Goal: Navigation & Orientation: Find specific page/section

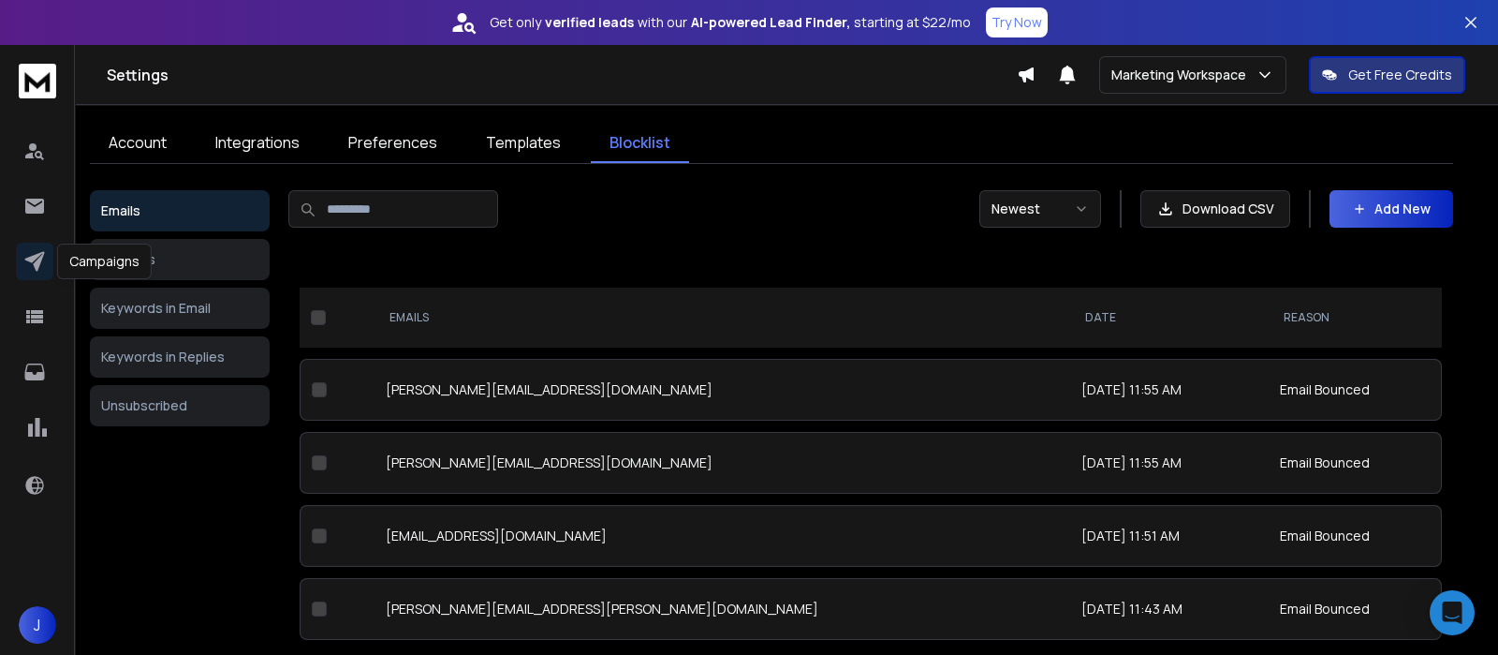
click at [37, 260] on icon at bounding box center [34, 261] width 20 height 20
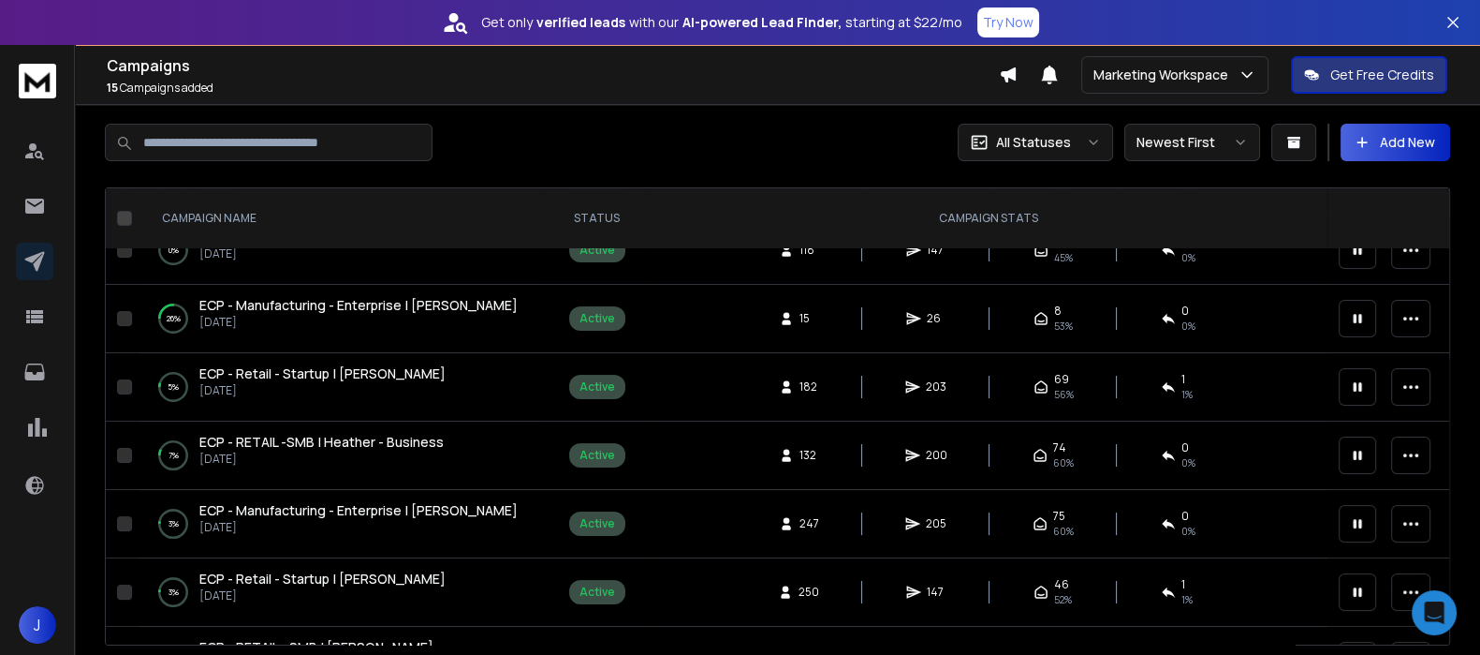
scroll to position [641, 0]
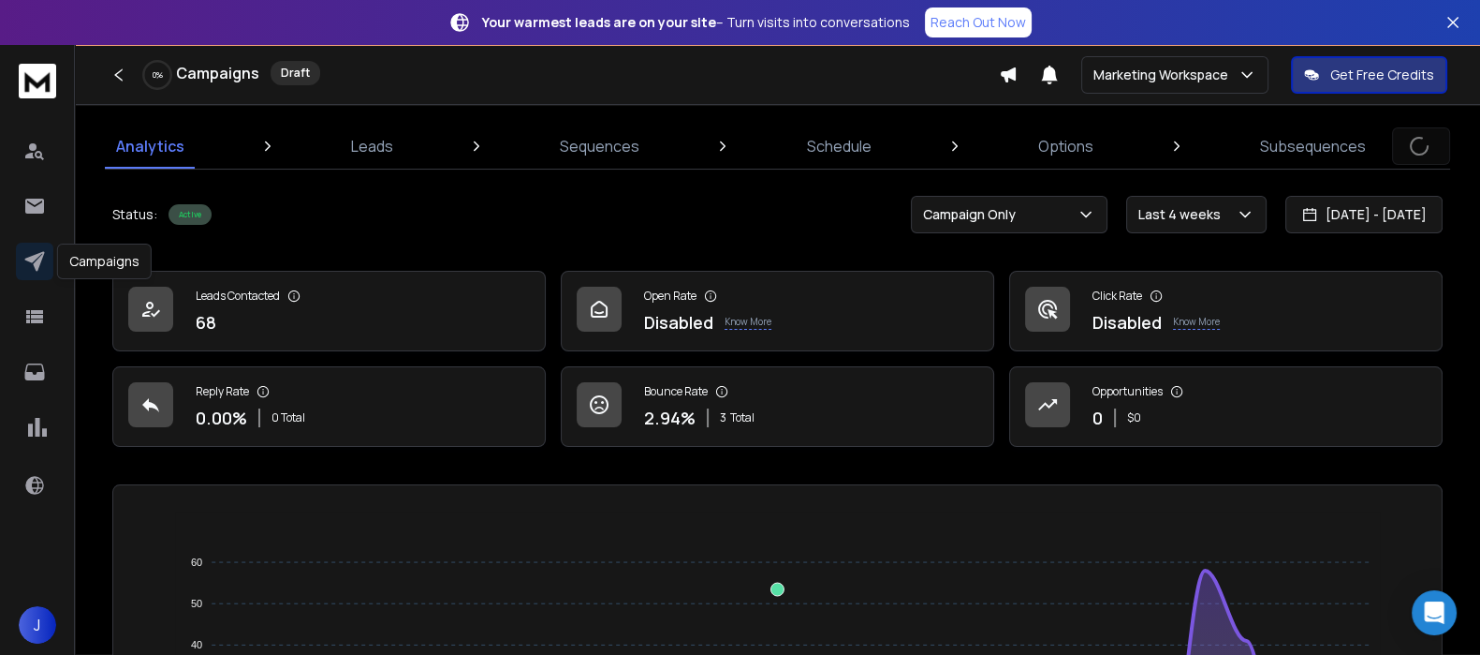
click at [35, 257] on icon at bounding box center [34, 261] width 20 height 20
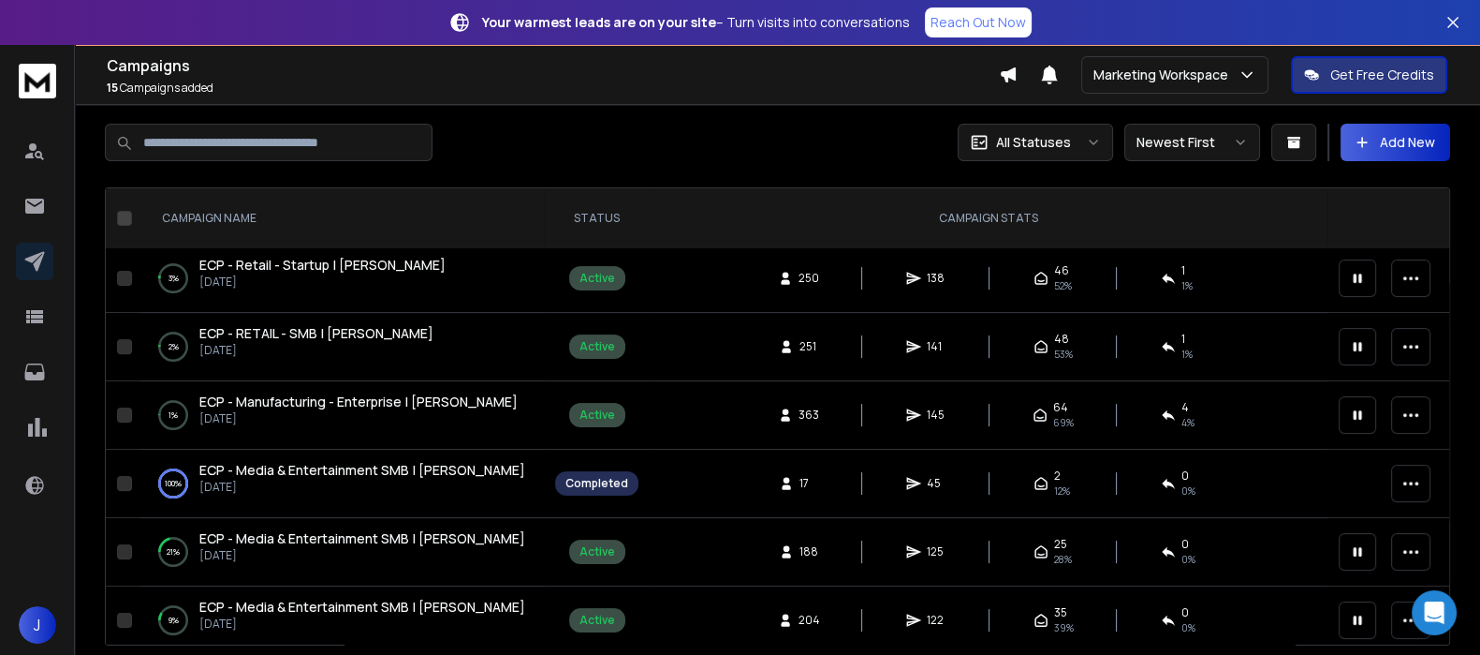
scroll to position [641, 0]
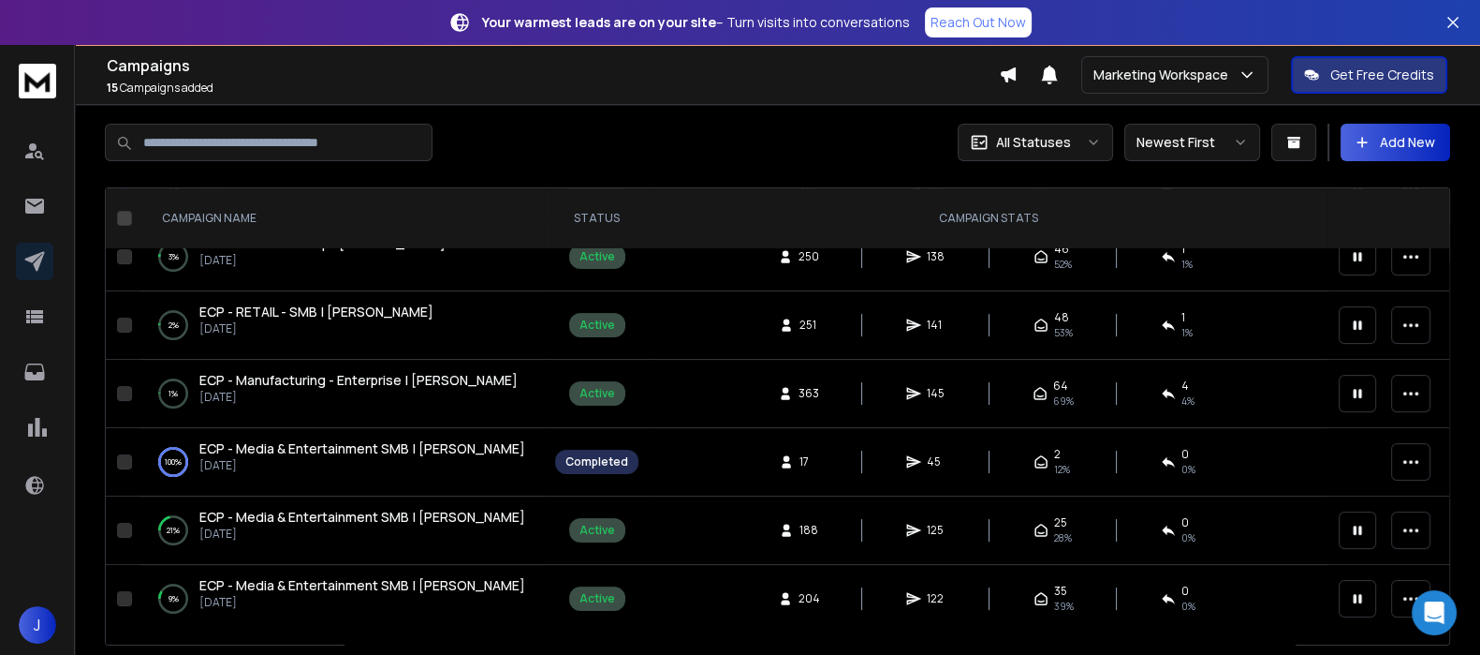
click at [317, 379] on span "ECP - Manufacturing - Enterprise | [PERSON_NAME]" at bounding box center [358, 380] width 318 height 18
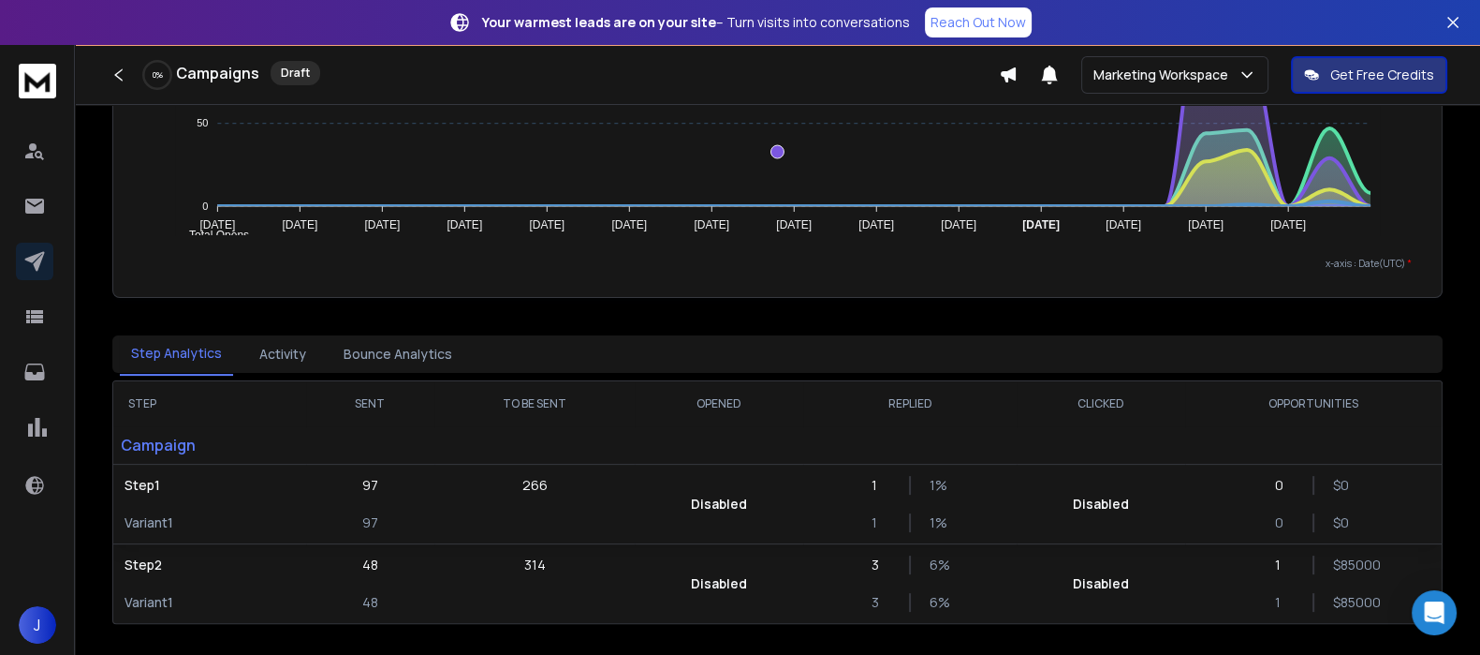
scroll to position [638, 0]
click at [25, 385] on link at bounding box center [34, 371] width 37 height 37
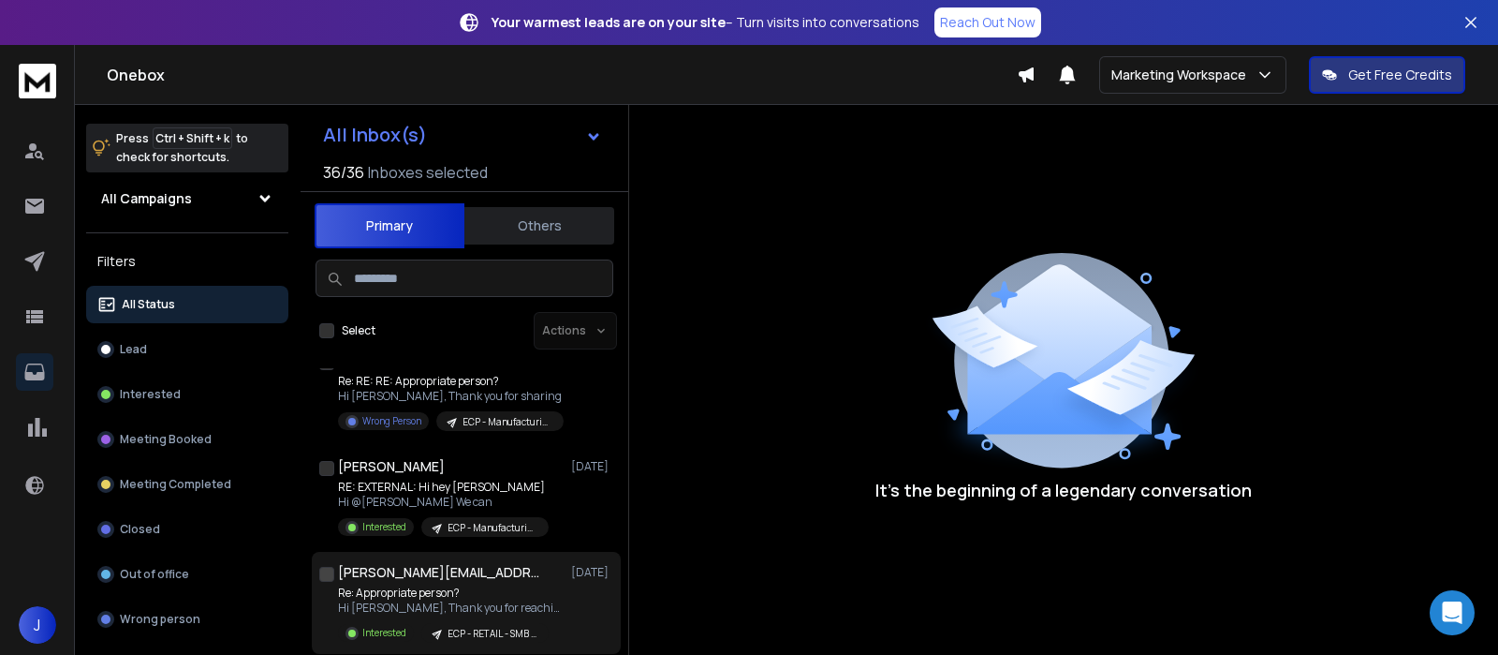
scroll to position [348, 0]
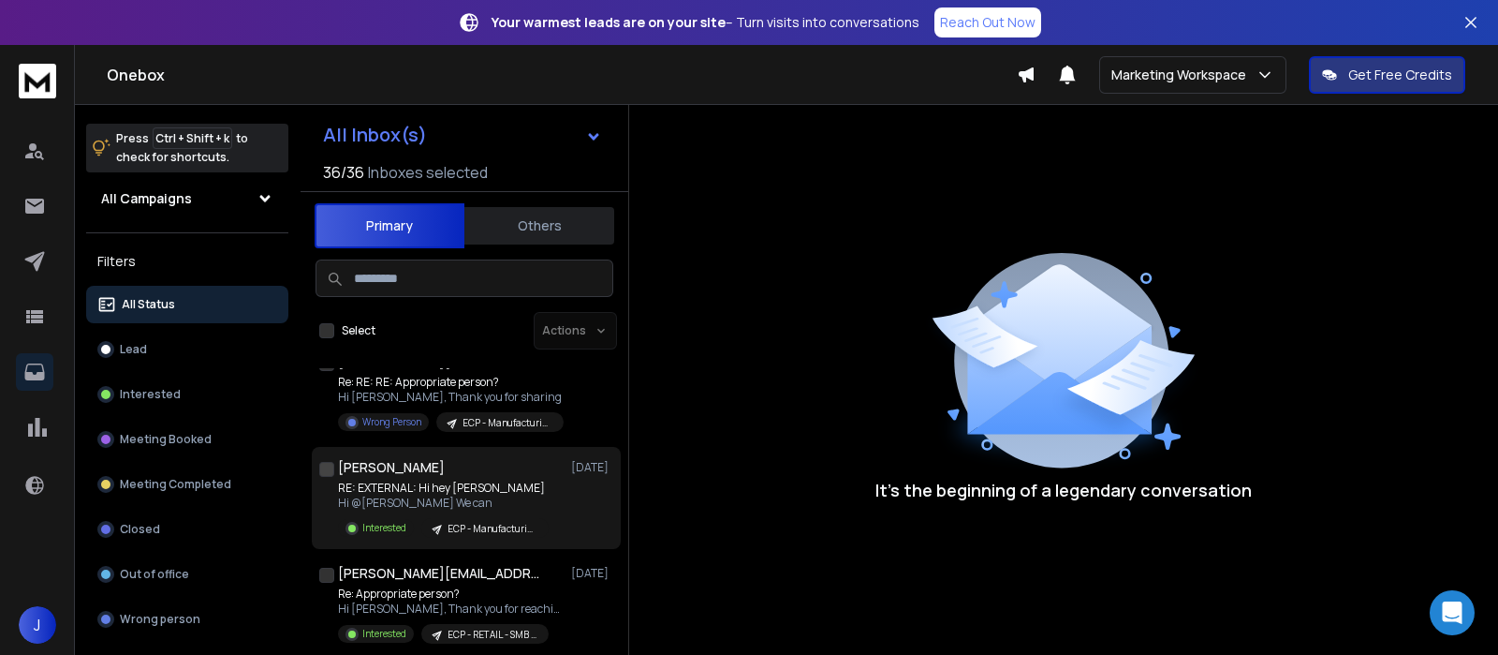
click at [484, 490] on p "RE: EXTERNAL: Hi hey [PERSON_NAME]" at bounding box center [443, 487] width 211 height 15
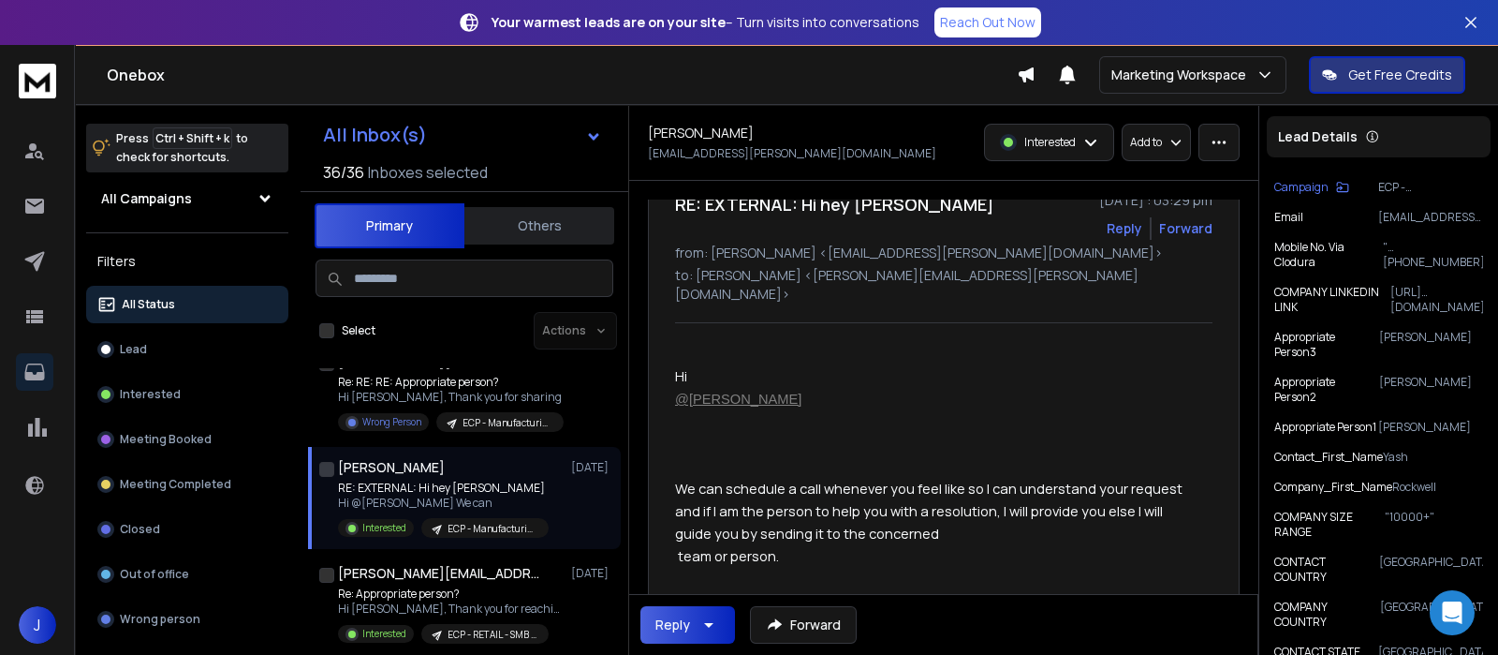
scroll to position [116, 0]
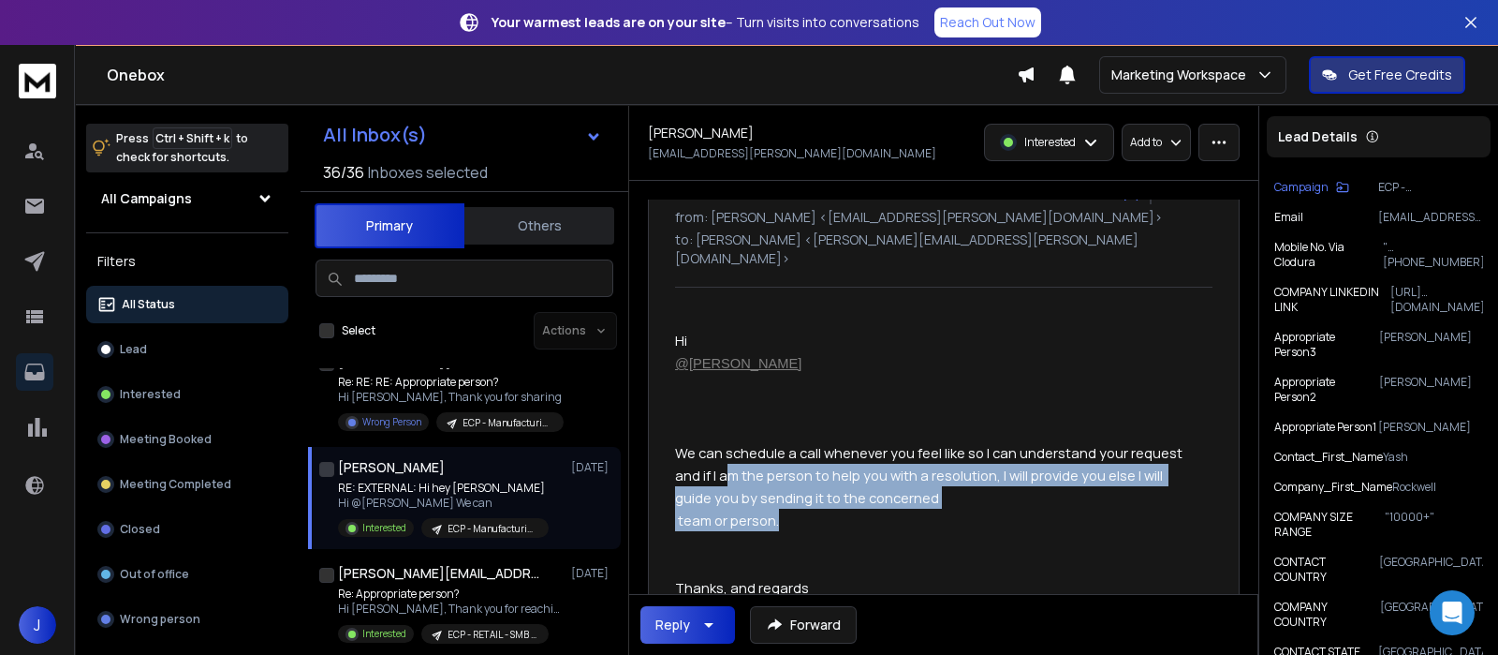
drag, startPoint x: 727, startPoint y: 452, endPoint x: 987, endPoint y: 506, distance: 265.7
click at [987, 506] on p "We can schedule a call whenever you feel like so I can understand your request …" at bounding box center [936, 531] width 523 height 180
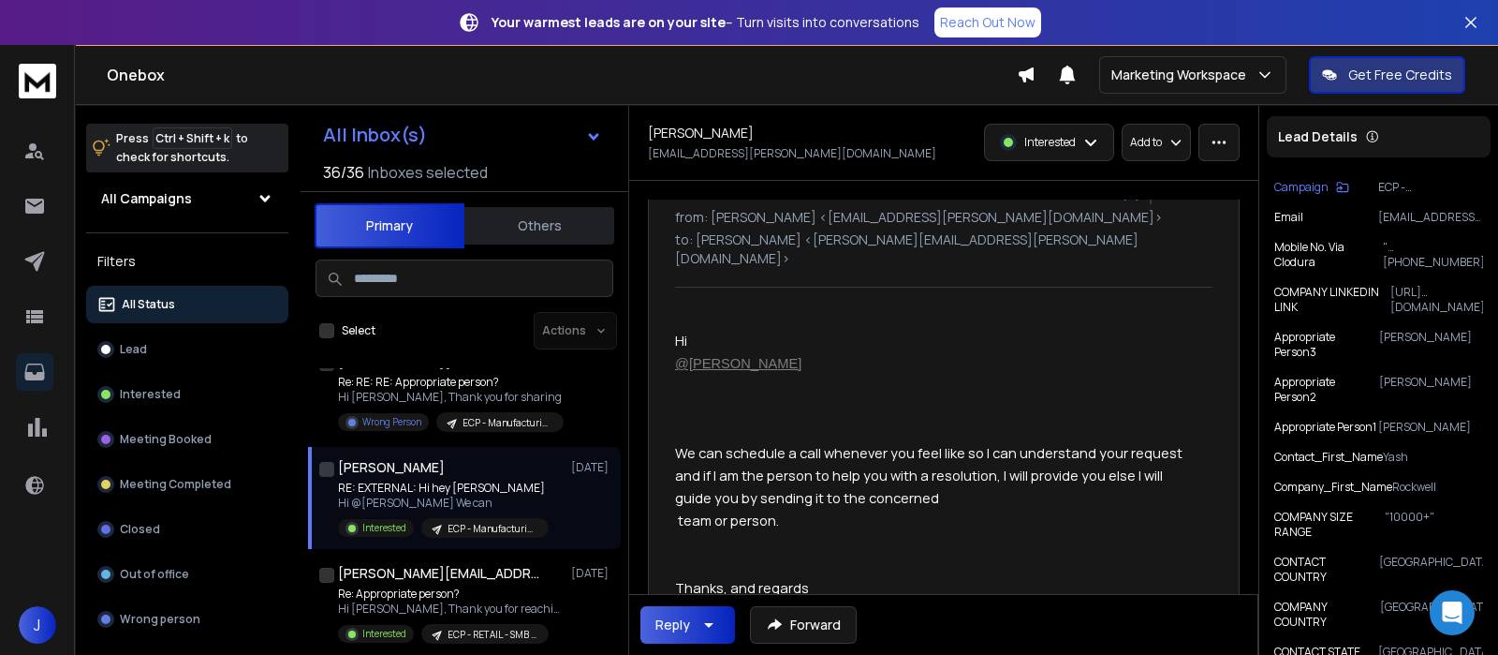
click at [730, 442] on p "We can schedule a call whenever you feel like so I can understand your request …" at bounding box center [936, 531] width 523 height 180
drag, startPoint x: 751, startPoint y: 438, endPoint x: 1065, endPoint y: 435, distance: 313.7
click at [1065, 443] on span "We can schedule a call whenever you feel like so I can understand your request …" at bounding box center [930, 531] width 510 height 176
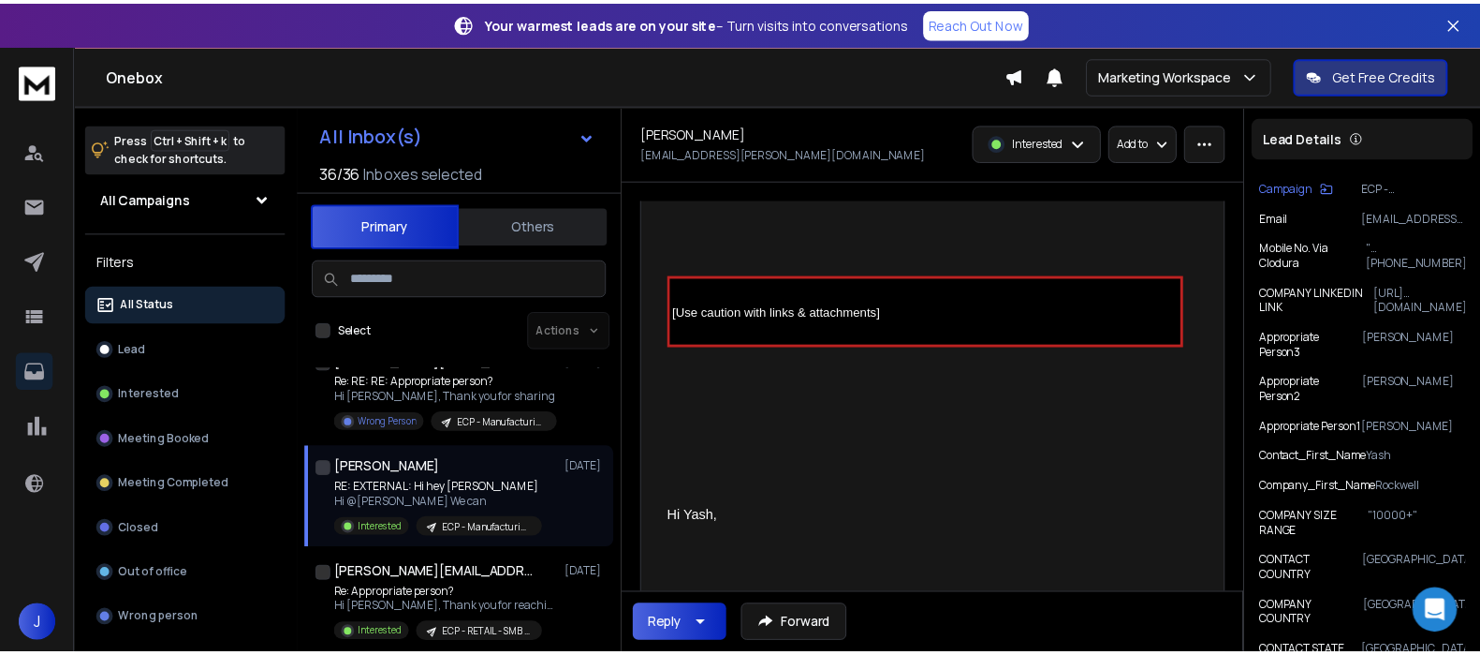
scroll to position [818, 0]
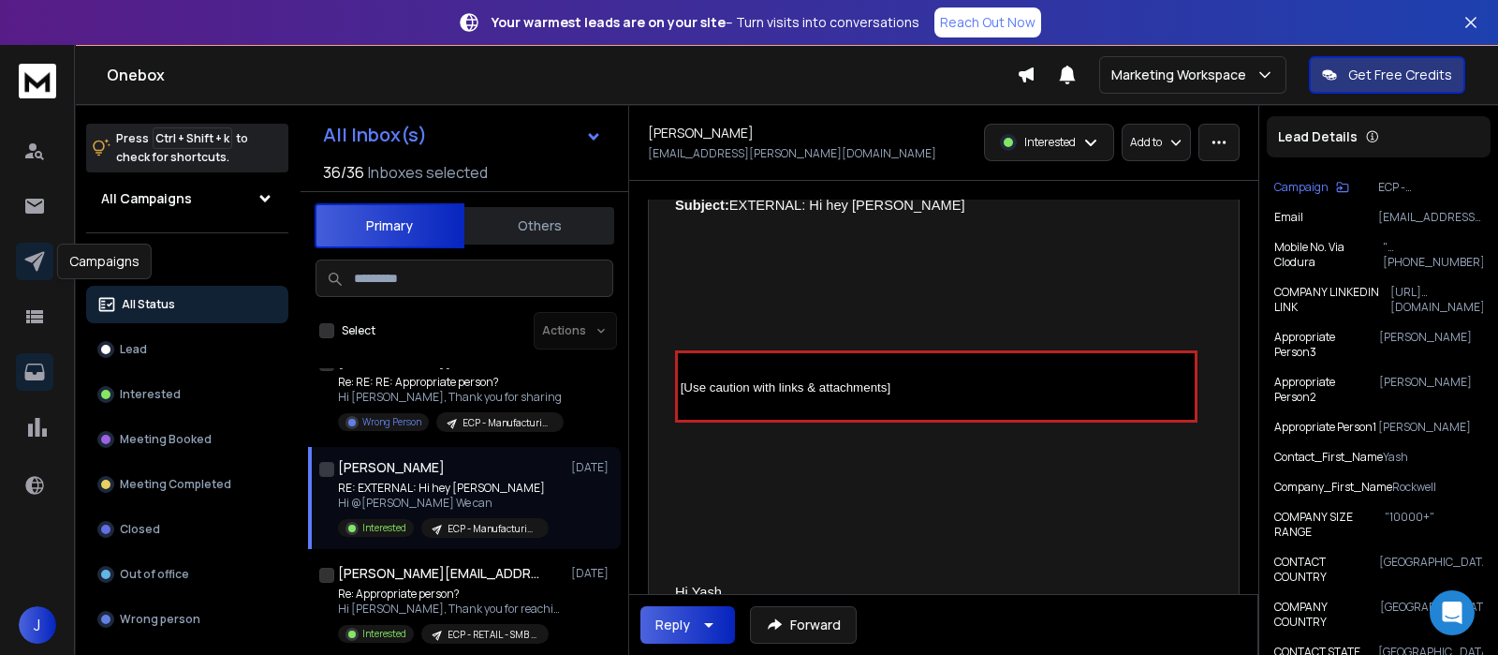
click at [23, 257] on icon at bounding box center [34, 261] width 22 height 22
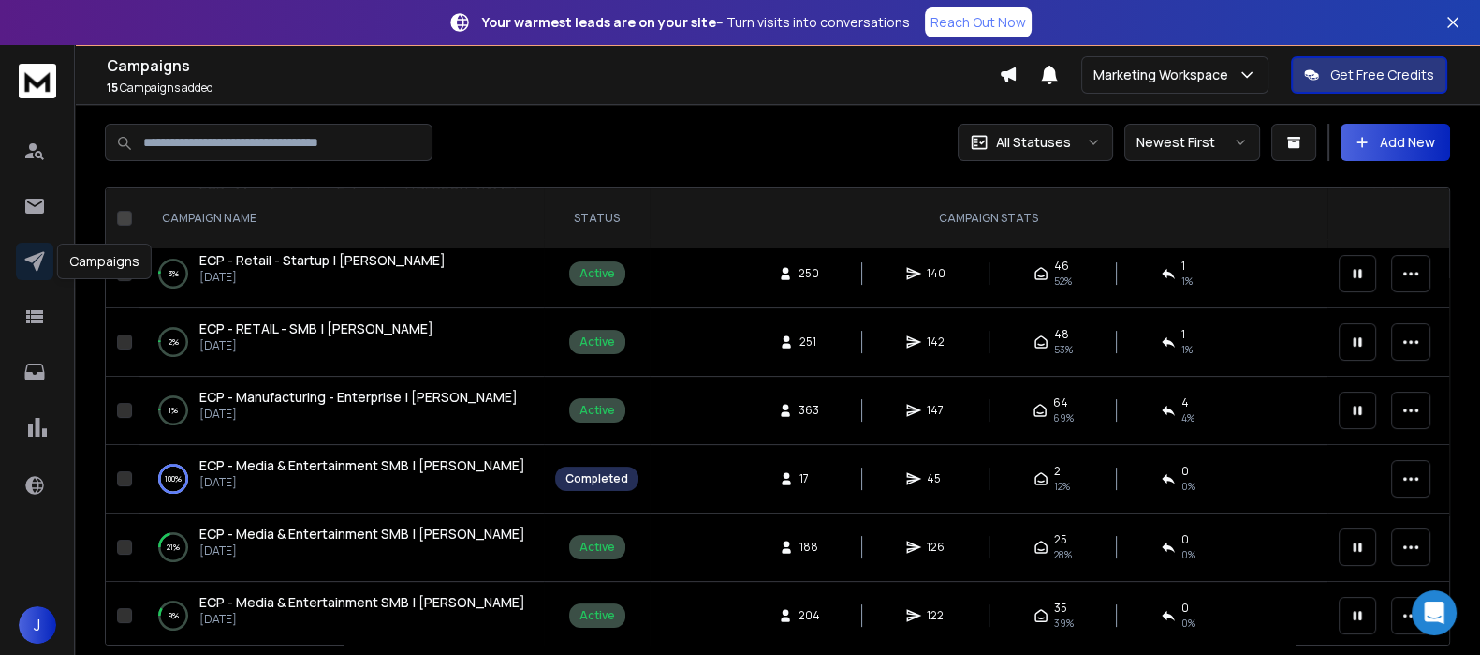
scroll to position [641, 0]
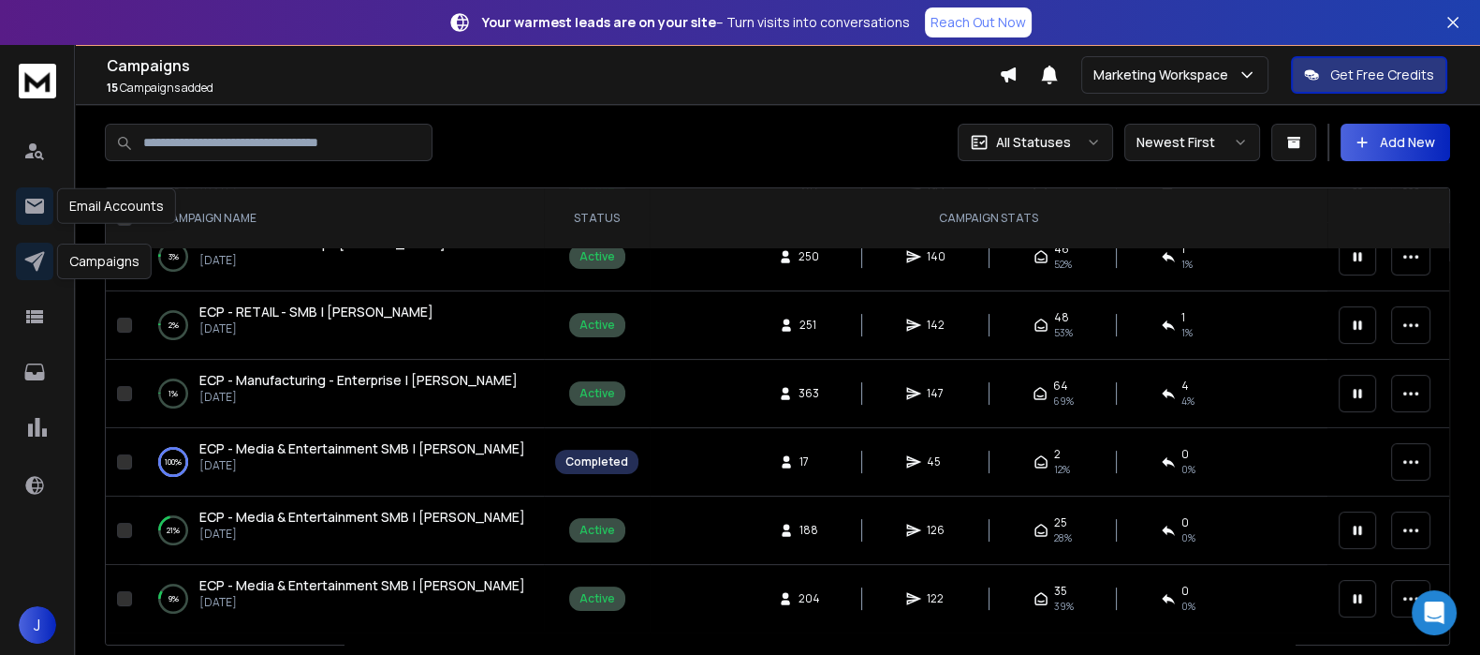
click at [32, 210] on icon at bounding box center [34, 206] width 19 height 15
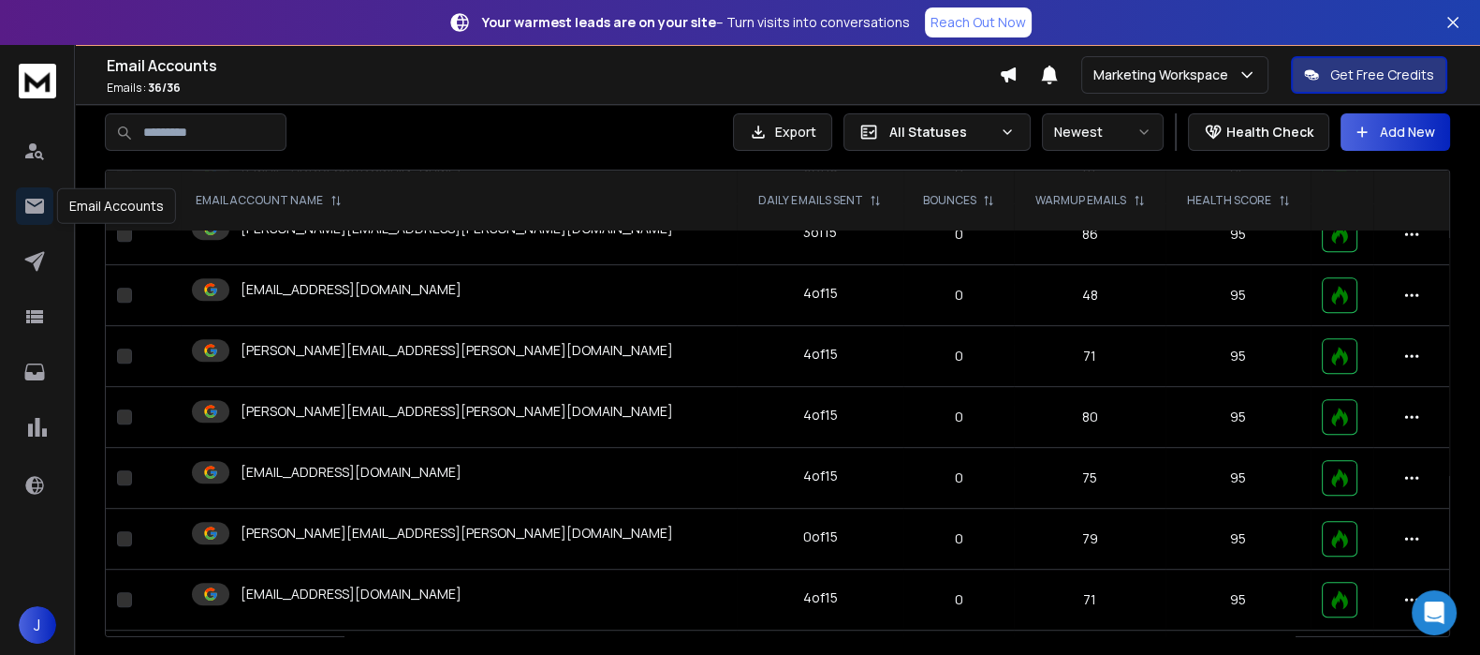
scroll to position [1288, 0]
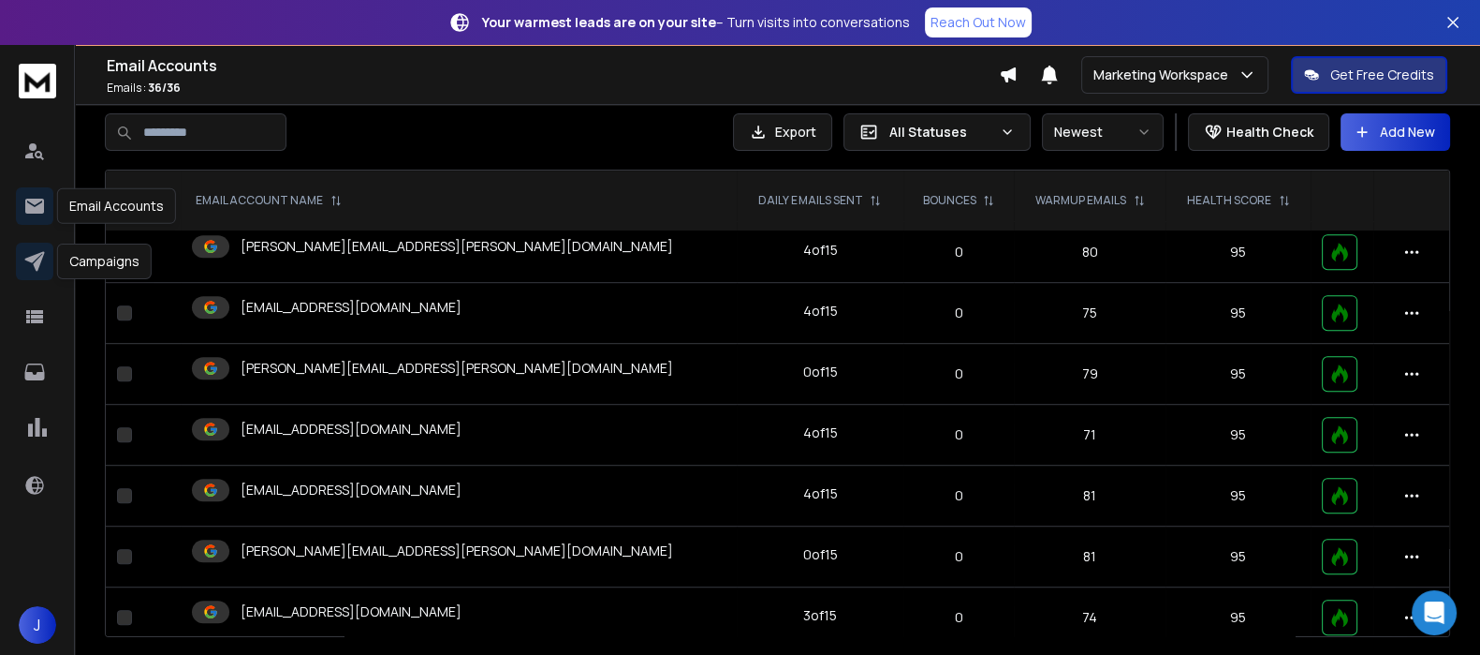
click at [42, 255] on icon at bounding box center [34, 261] width 20 height 20
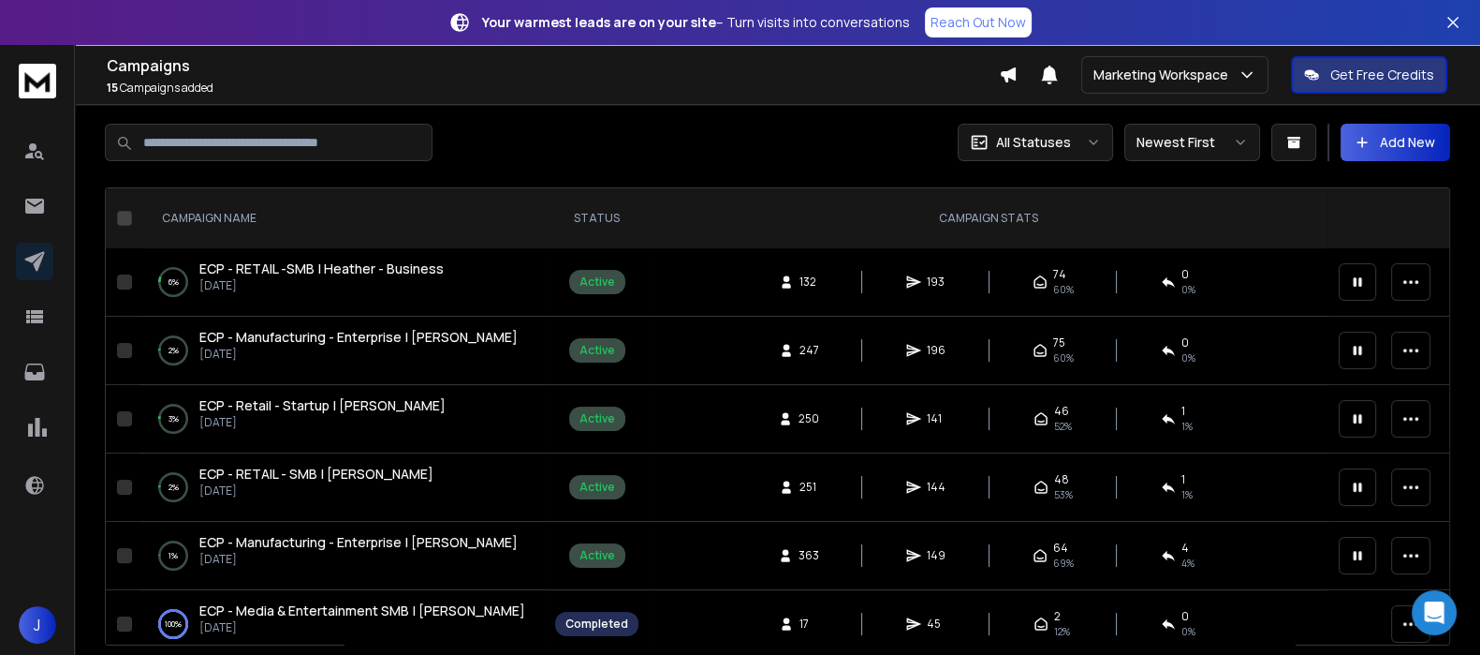
scroll to position [641, 0]
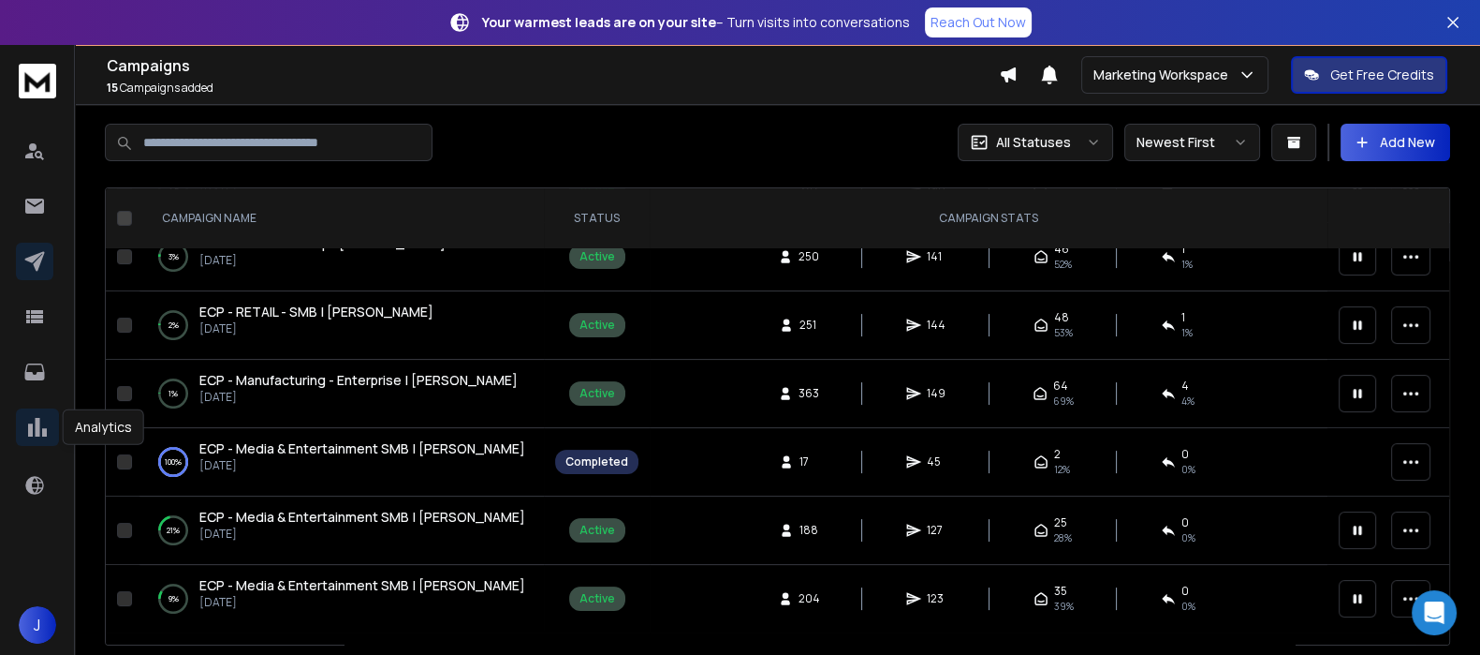
click at [27, 431] on icon at bounding box center [37, 427] width 28 height 28
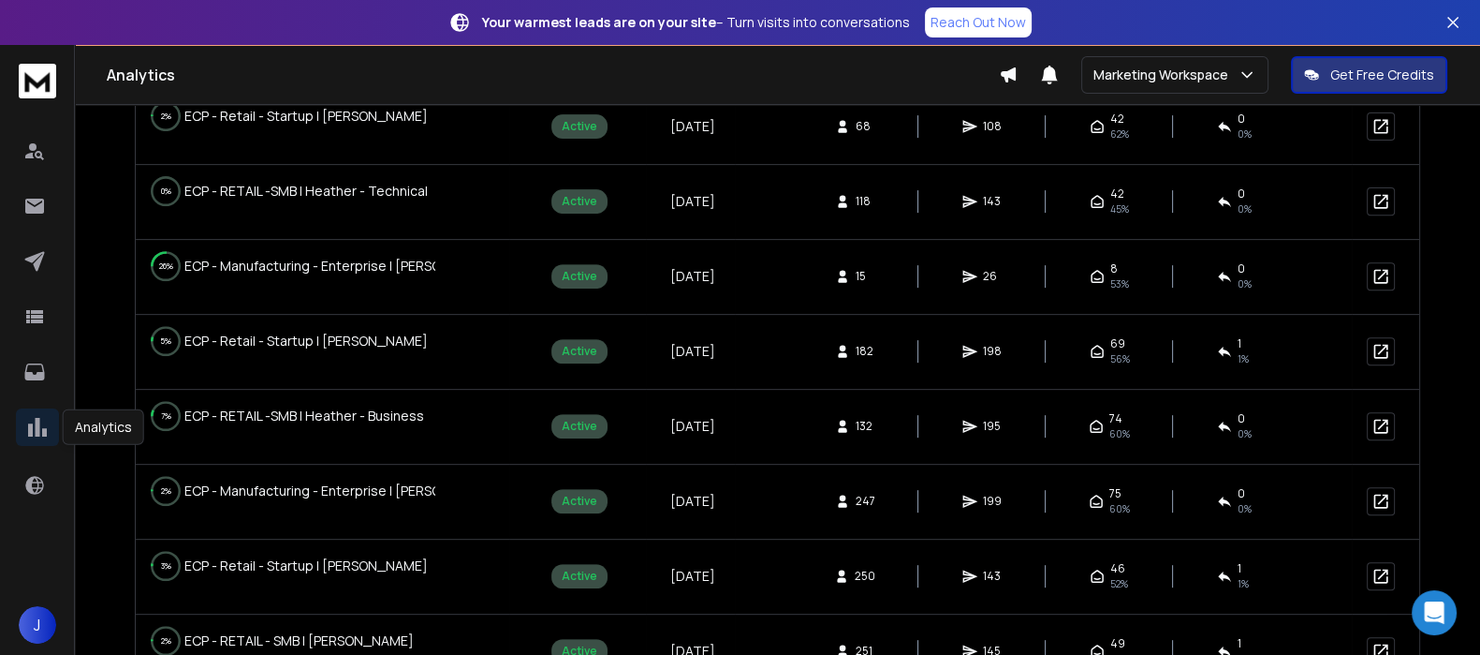
scroll to position [1271, 0]
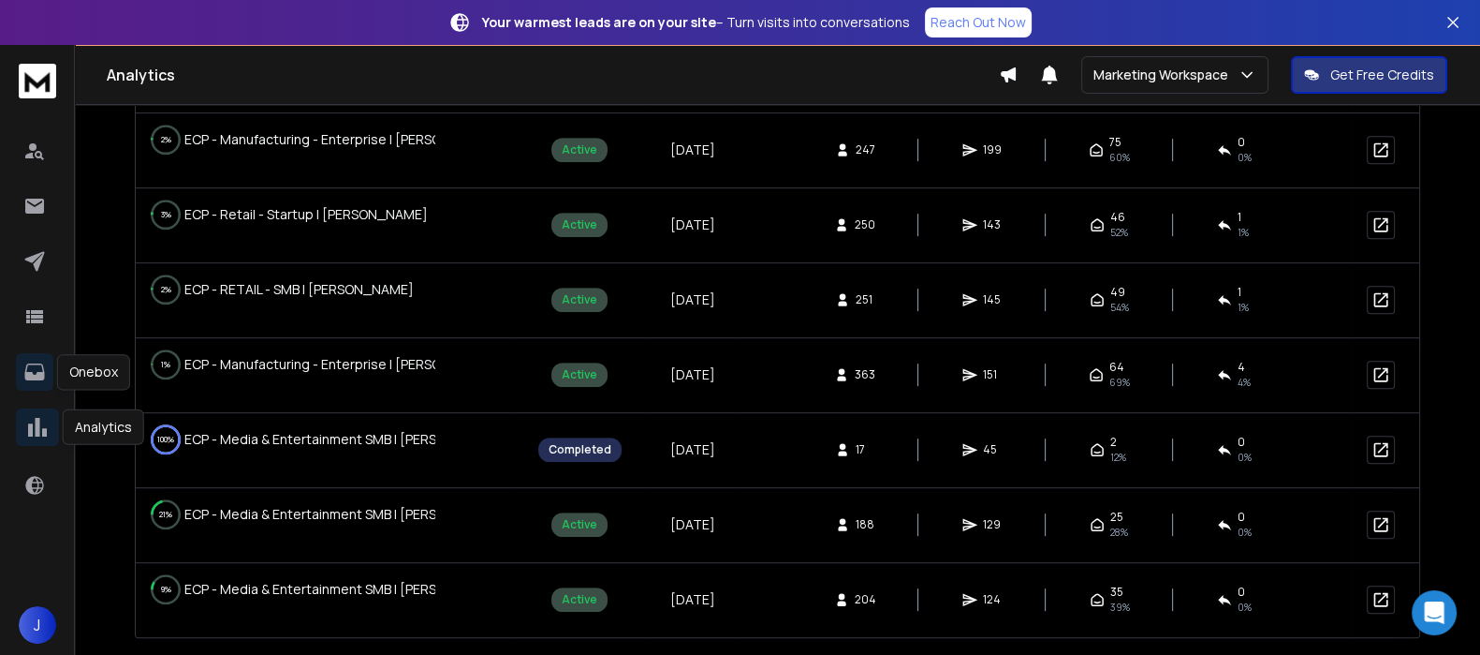
click at [45, 363] on icon at bounding box center [34, 372] width 22 height 22
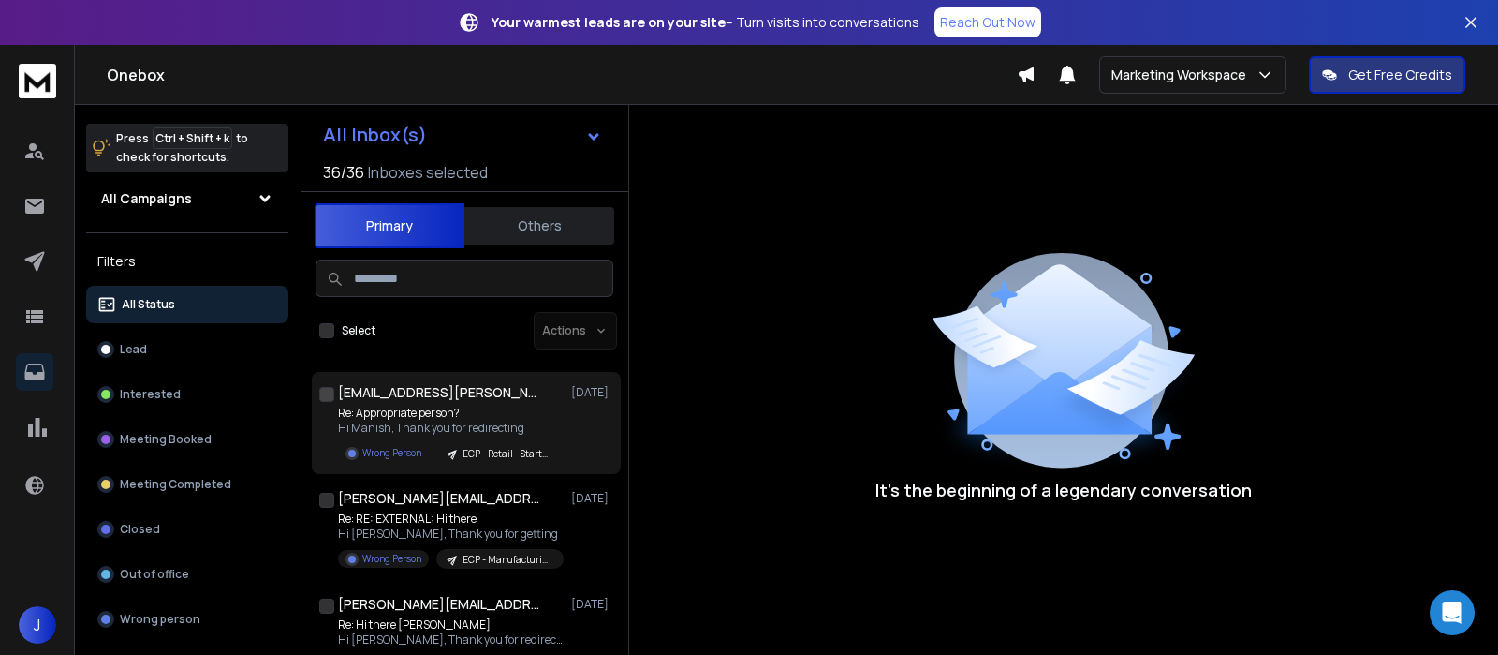
click at [521, 414] on p "Re: Appropriate person?" at bounding box center [450, 412] width 225 height 15
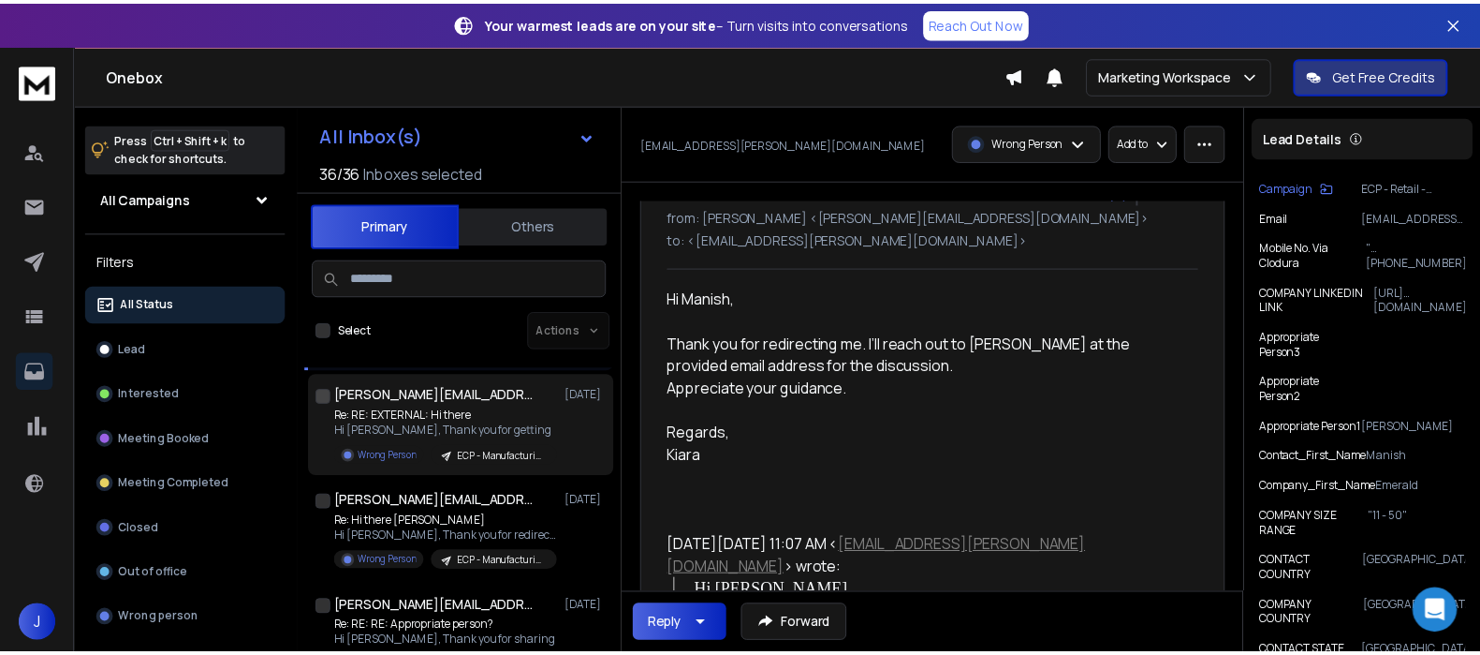
scroll to position [116, 0]
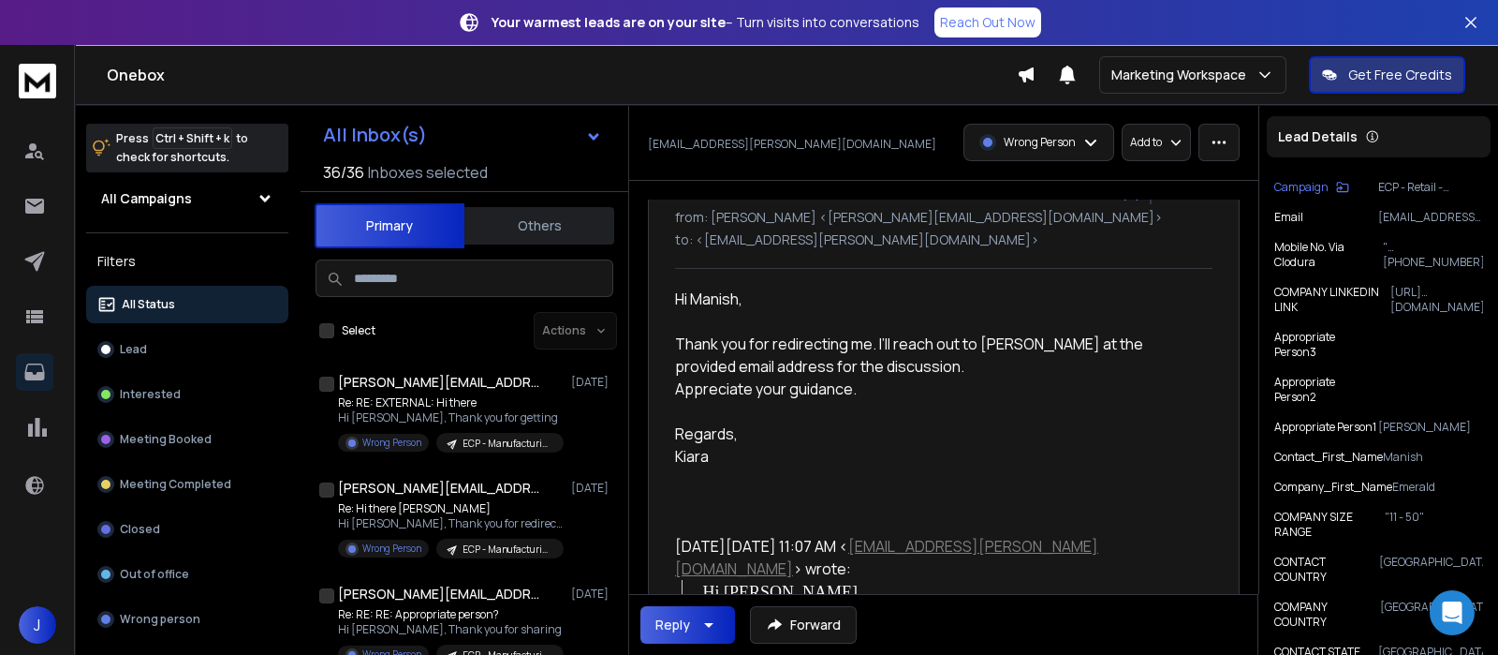
click at [39, 225] on div at bounding box center [37, 209] width 43 height 44
click at [34, 201] on icon at bounding box center [34, 206] width 19 height 15
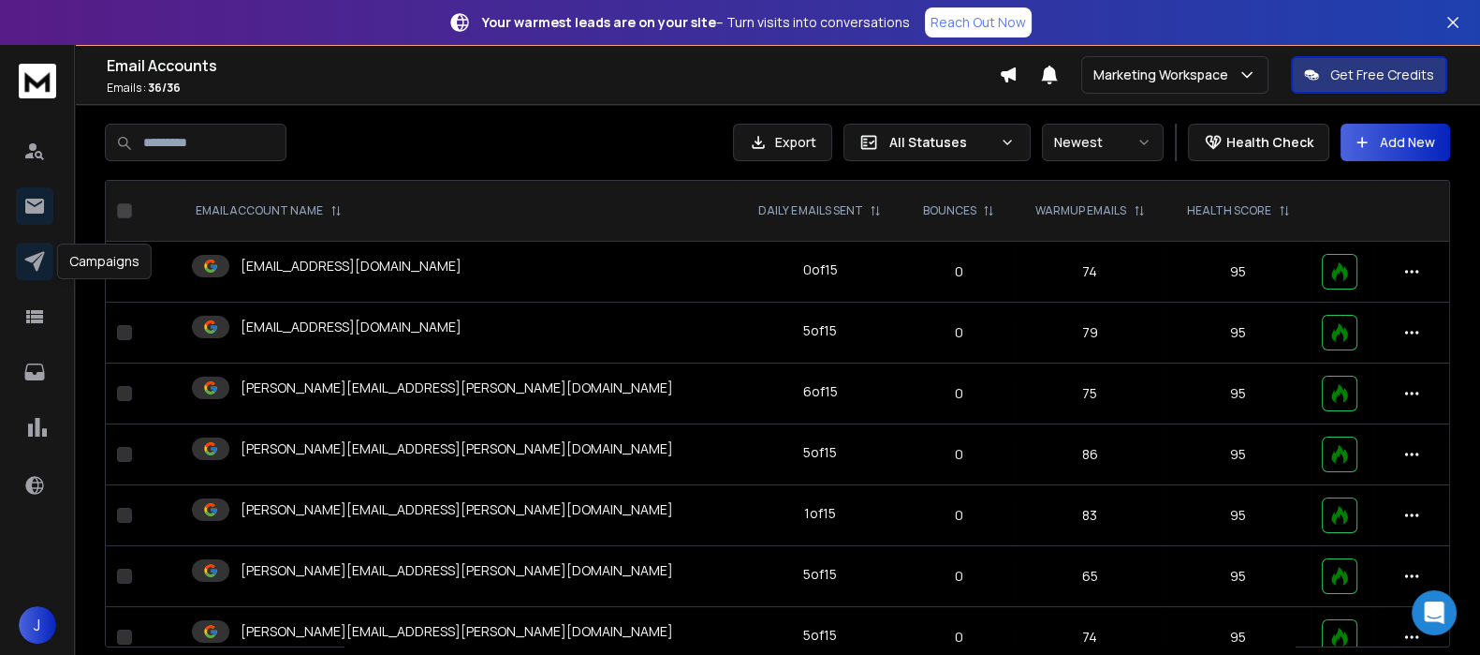
click at [33, 264] on icon at bounding box center [34, 261] width 20 height 20
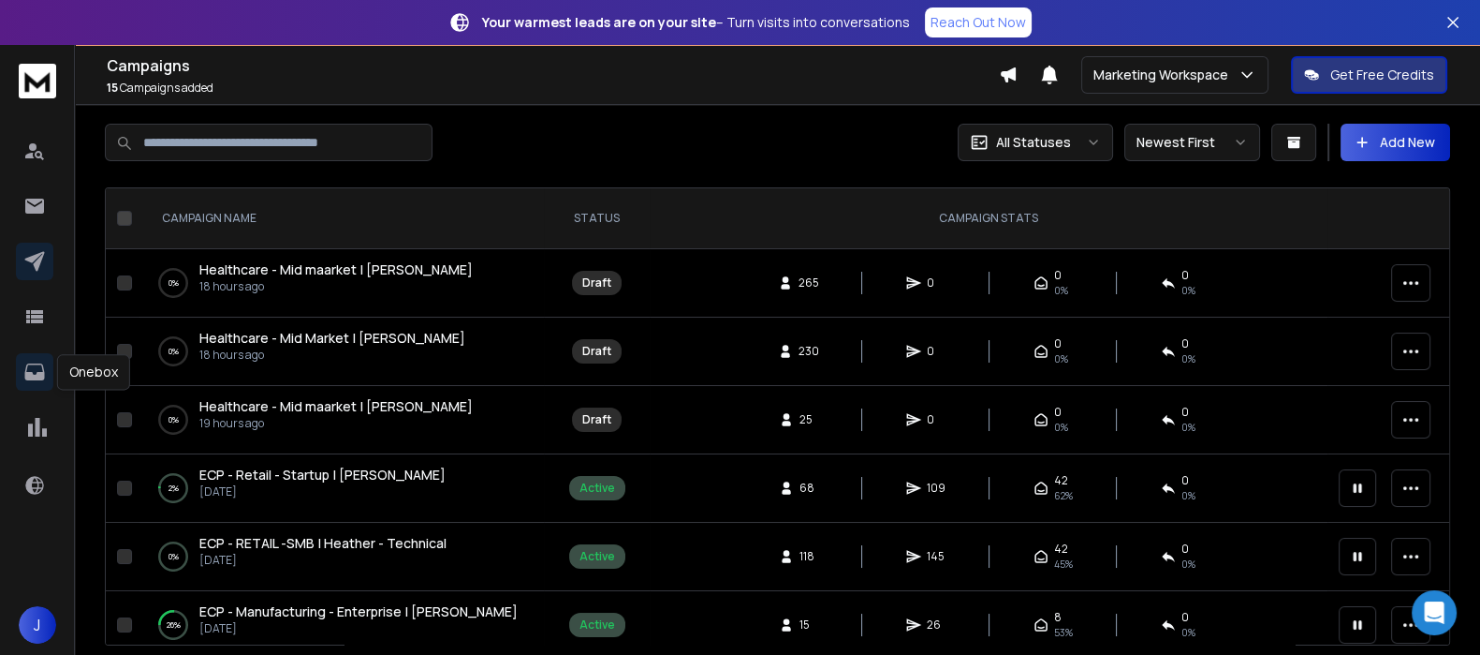
click at [32, 369] on icon at bounding box center [34, 372] width 22 height 22
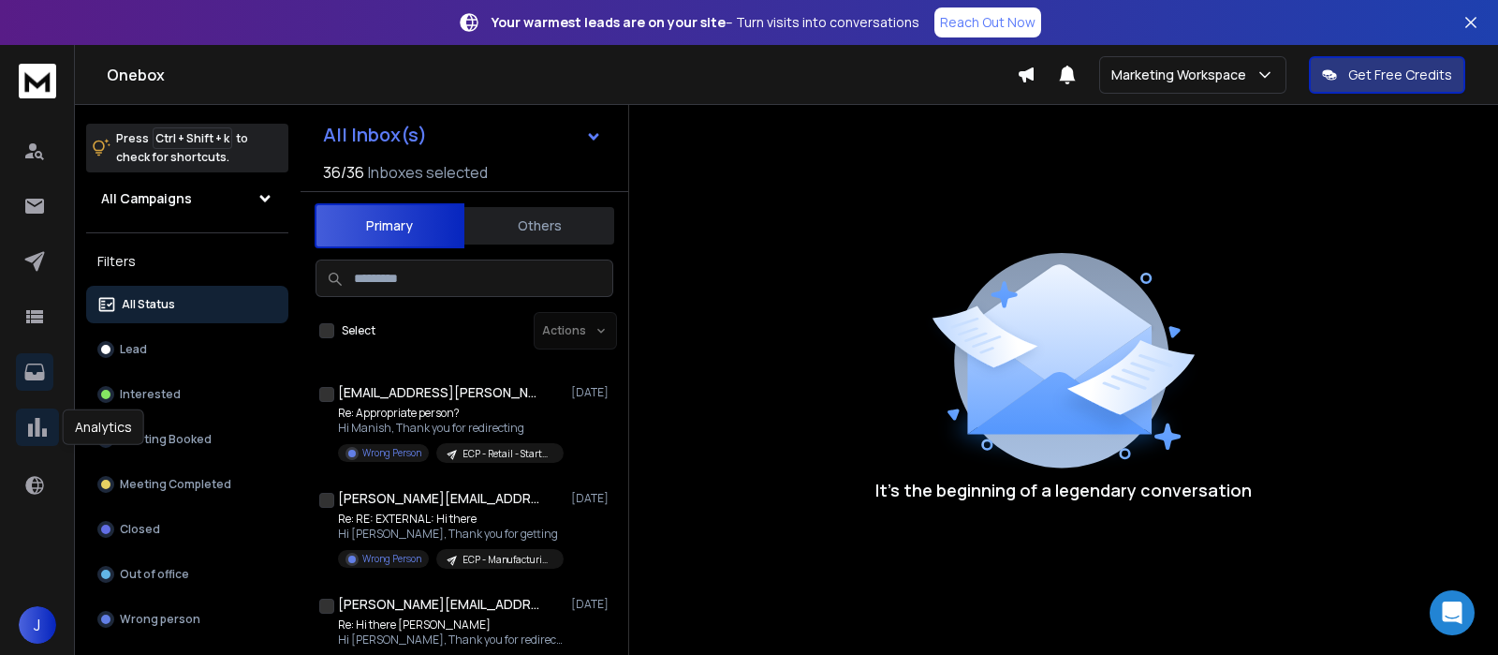
click at [46, 435] on icon at bounding box center [37, 427] width 19 height 19
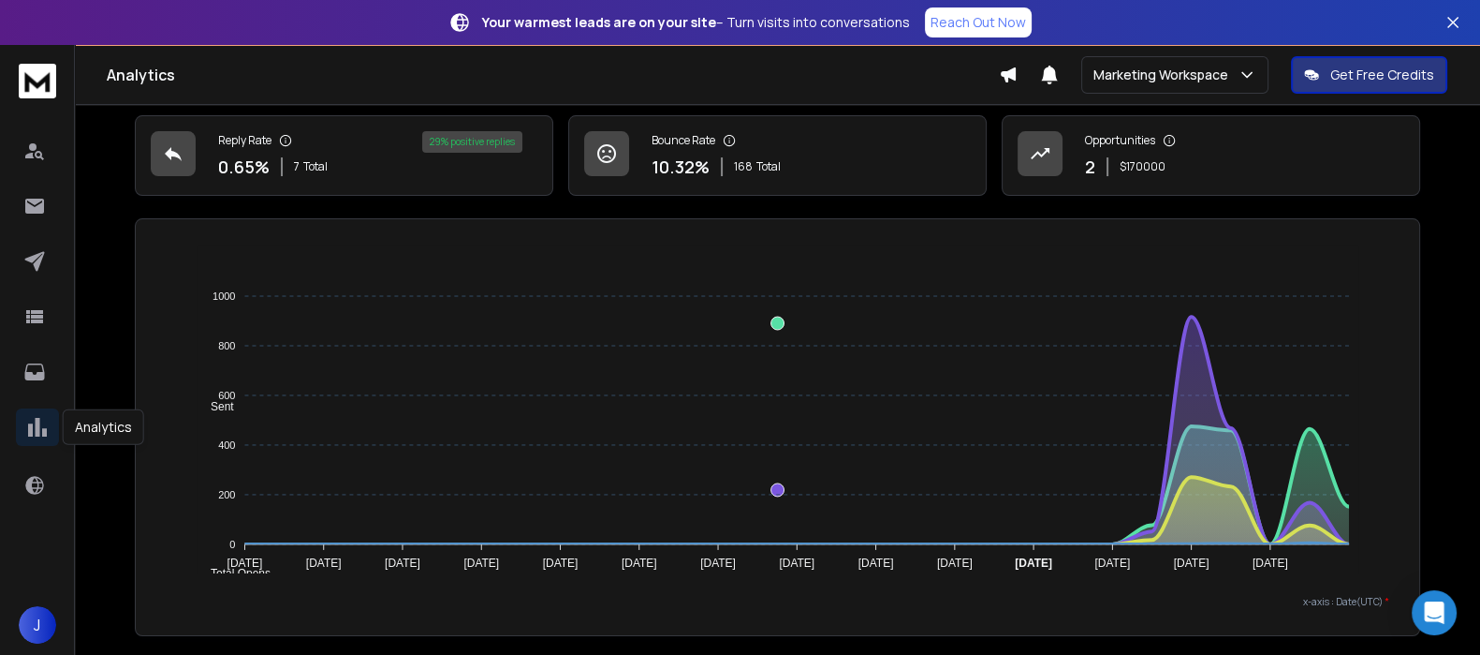
scroll to position [194, 0]
